Goal: Information Seeking & Learning: Learn about a topic

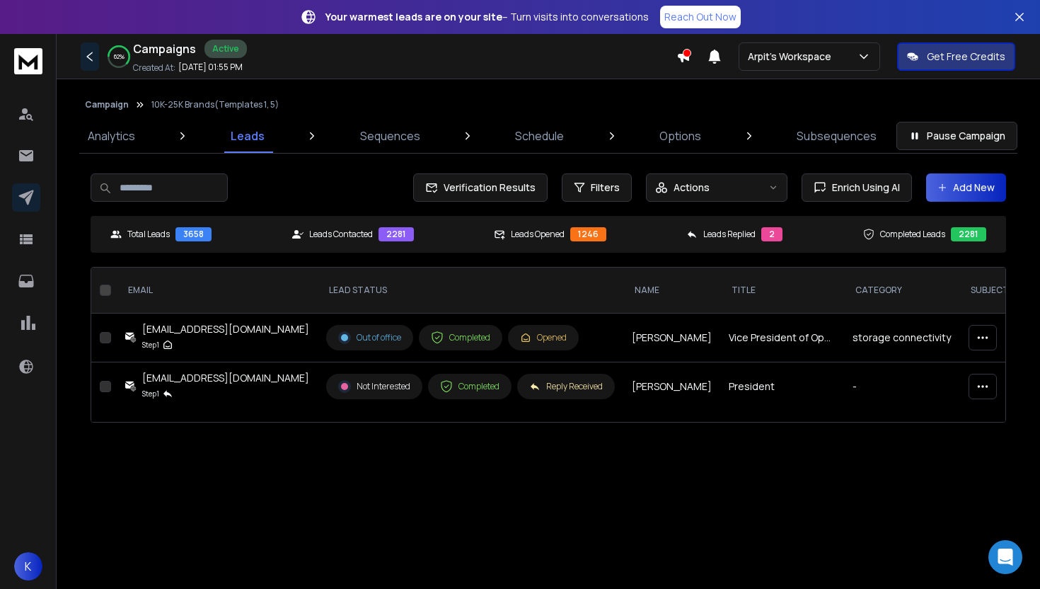
click at [88, 58] on icon at bounding box center [89, 56] width 6 height 9
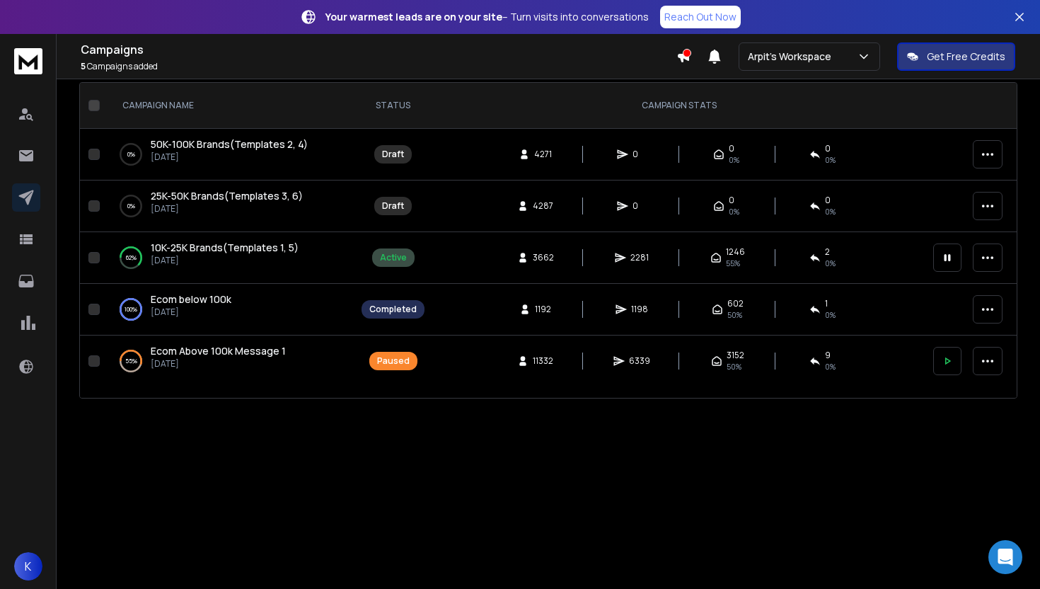
scroll to position [62, 0]
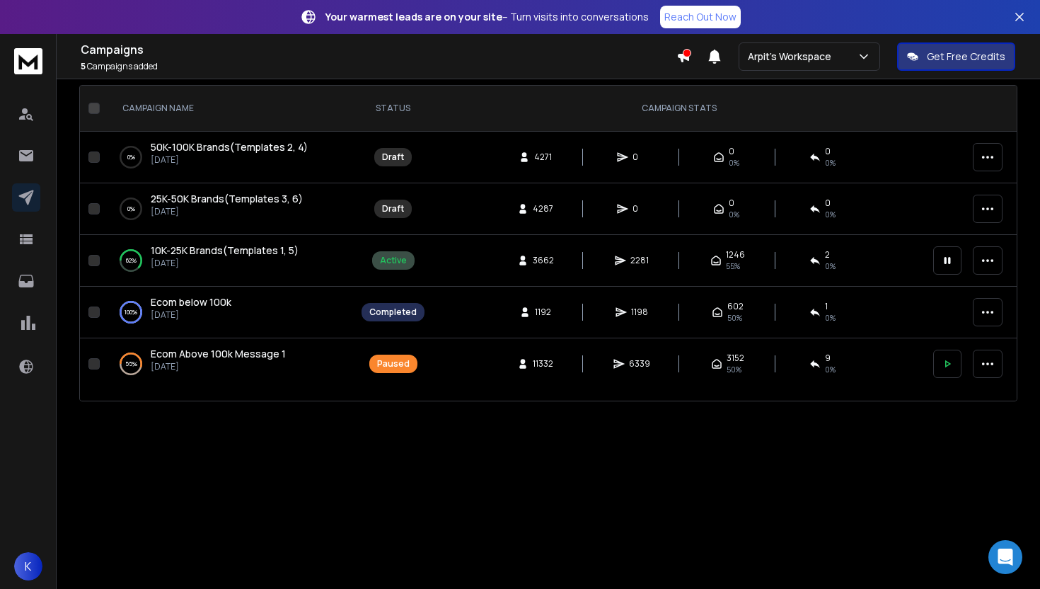
click at [275, 247] on span "10K-25K Brands(Templates 1, 5)" at bounding box center [225, 249] width 148 height 13
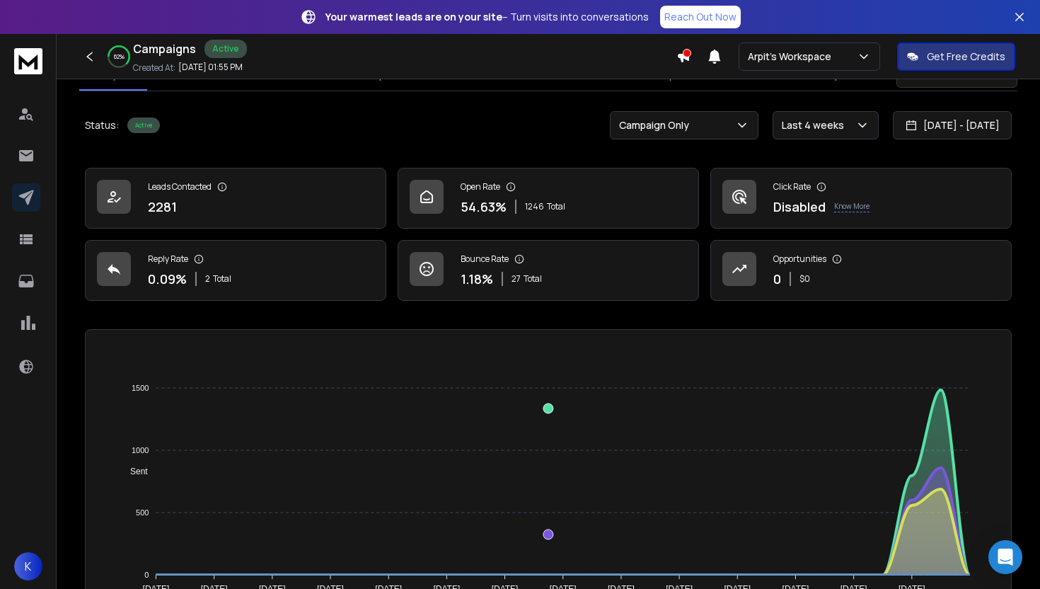
click at [354, 18] on strong "Your warmest leads are on your site" at bounding box center [414, 16] width 177 height 13
click at [360, 18] on strong "Your warmest leads are on your site" at bounding box center [414, 16] width 177 height 13
click at [336, 18] on strong "Your warmest leads are on your site" at bounding box center [414, 16] width 177 height 13
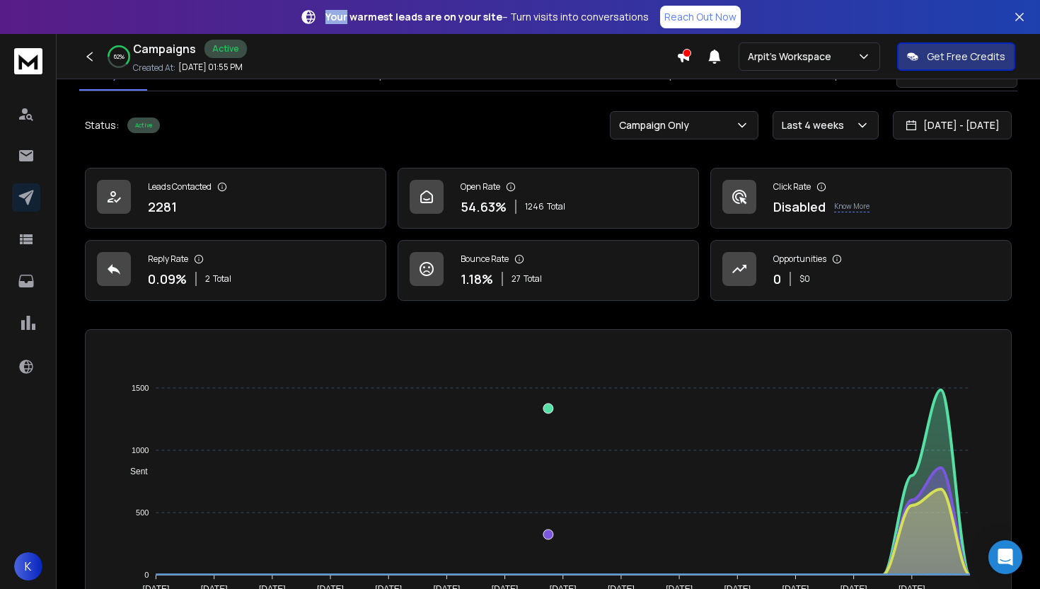
click at [336, 18] on strong "Your warmest leads are on your site" at bounding box center [414, 16] width 177 height 13
click at [407, 17] on strong "Your warmest leads are on your site" at bounding box center [414, 16] width 177 height 13
click at [433, 19] on strong "Your warmest leads are on your site" at bounding box center [414, 16] width 177 height 13
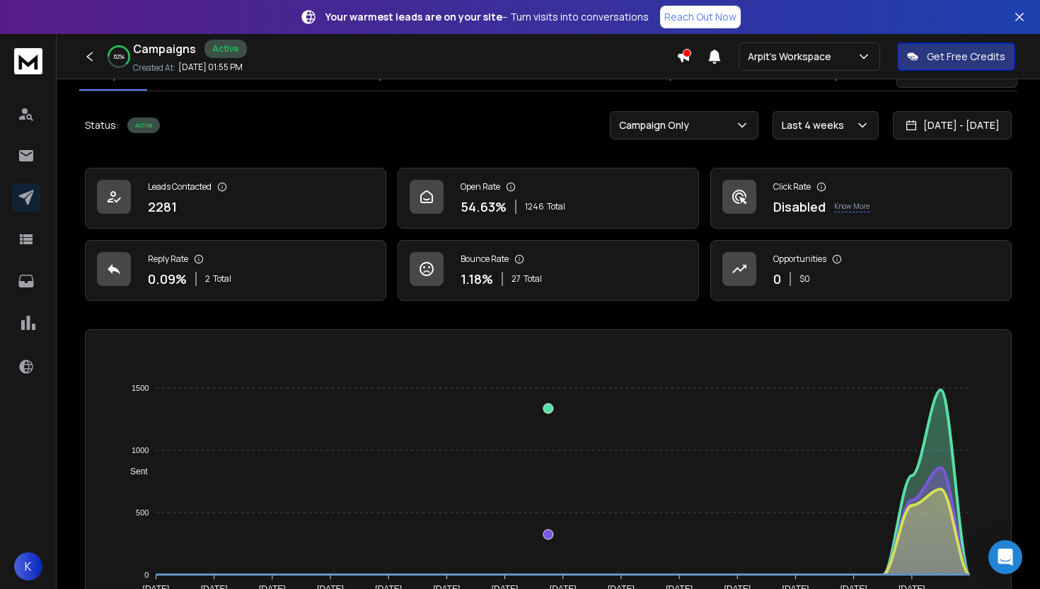
click at [450, 21] on strong "Your warmest leads are on your site" at bounding box center [414, 16] width 177 height 13
click at [464, 19] on strong "Your warmest leads are on your site" at bounding box center [414, 16] width 177 height 13
click at [489, 21] on strong "Your warmest leads are on your site" at bounding box center [414, 16] width 177 height 13
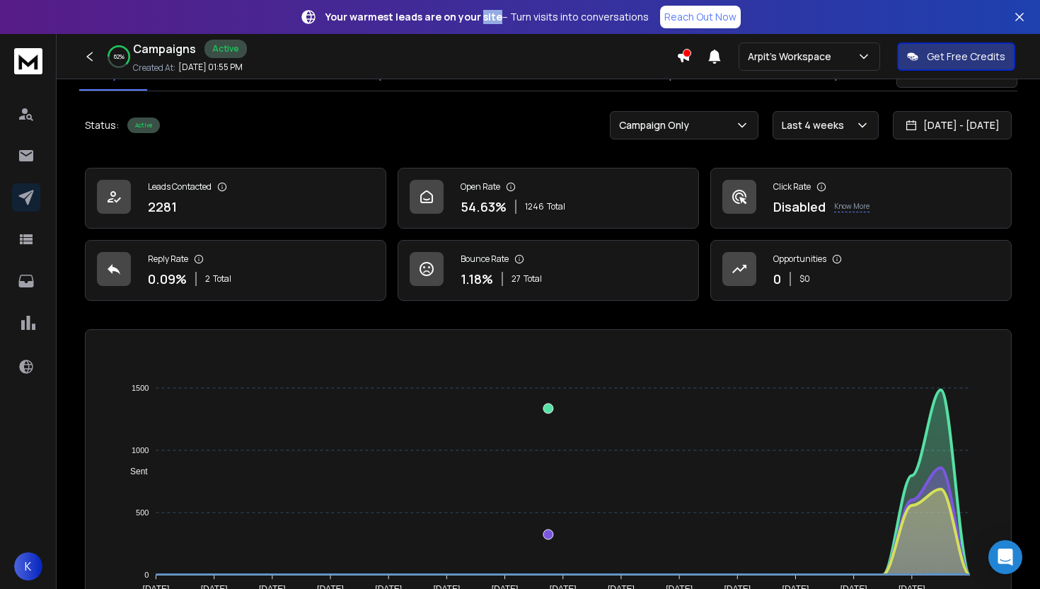
click at [489, 21] on strong "Your warmest leads are on your site" at bounding box center [414, 16] width 177 height 13
click at [488, 42] on div "62 % Campaigns Active Created At: [DATE] 01:55 PM Arpit's Workspace Get Free Cr…" at bounding box center [520, 56] width 1040 height 45
